Goal: Task Accomplishment & Management: Manage account settings

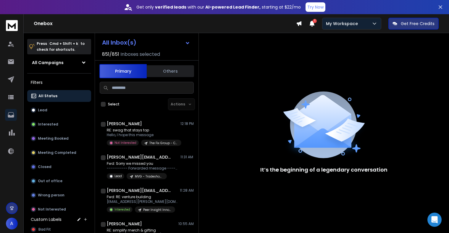
click at [356, 21] on p "My Workspace" at bounding box center [343, 24] width 34 height 6
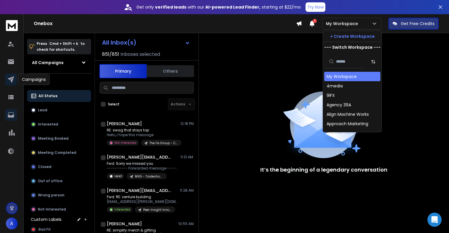
click at [10, 78] on icon at bounding box center [11, 79] width 6 height 6
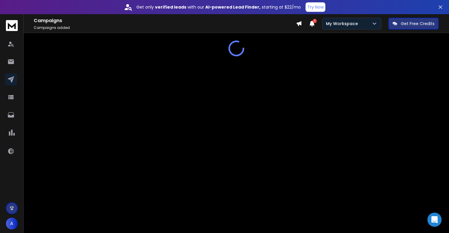
click at [374, 23] on icon "button" at bounding box center [374, 23] width 3 height 1
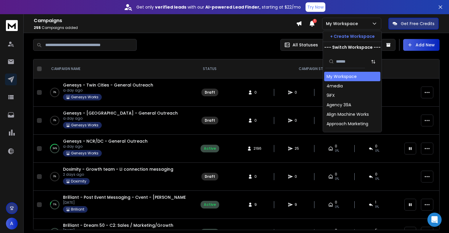
click at [342, 63] on input "text" at bounding box center [348, 61] width 25 height 13
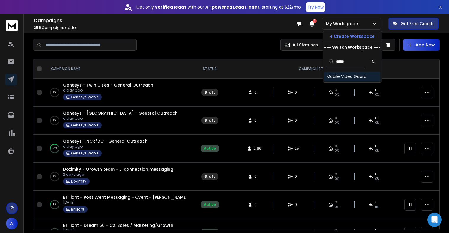
type input "*****"
click at [346, 77] on div "Mobile Video Guard" at bounding box center [347, 77] width 40 height 6
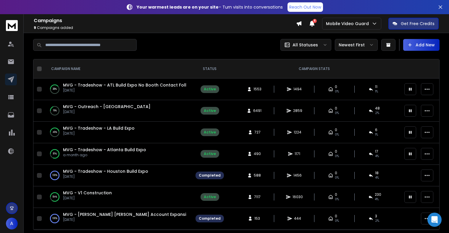
click at [411, 88] on icon at bounding box center [410, 89] width 3 height 3
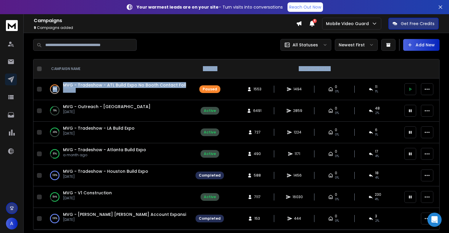
drag, startPoint x: 195, startPoint y: 85, endPoint x: 95, endPoint y: 77, distance: 100.0
click at [95, 77] on table "CAMPAIGN NAME STATUS CAMPAIGN STATS 38 % MVG - Tradeshow - ATL Build Expo No Bo…" at bounding box center [236, 168] width 406 height 218
click at [412, 154] on icon at bounding box center [410, 154] width 3 height 3
click at [13, 115] on icon at bounding box center [10, 115] width 7 height 7
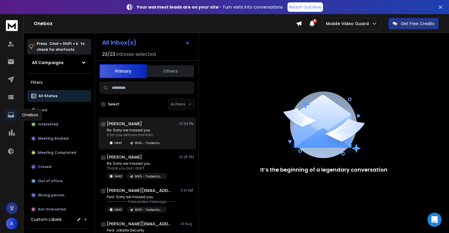
click at [157, 131] on p "Re: Sorry we missed you" at bounding box center [137, 130] width 60 height 5
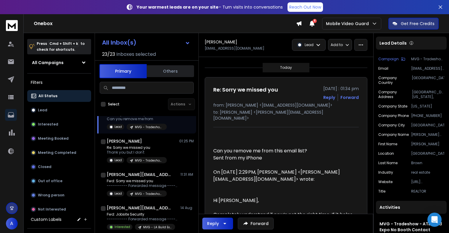
scroll to position [20, 0]
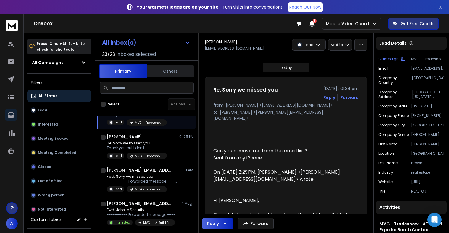
click at [394, 58] on p "Campaign" at bounding box center [388, 59] width 20 height 5
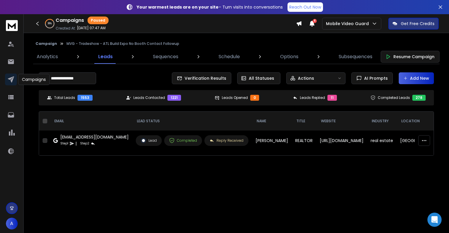
click at [11, 78] on icon at bounding box center [11, 79] width 6 height 6
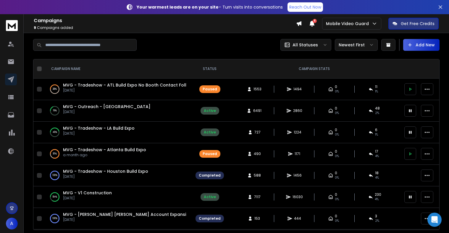
click at [132, 151] on span "MVG - Tradeshow - Atlanta Build Expo" at bounding box center [104, 150] width 83 height 6
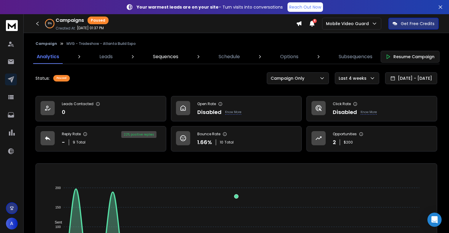
click at [167, 58] on p "Sequences" at bounding box center [165, 56] width 25 height 7
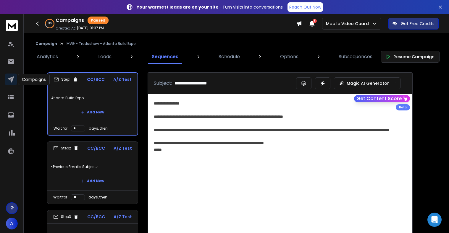
click at [12, 79] on icon at bounding box center [11, 79] width 6 height 6
